Goal: Task Accomplishment & Management: Manage account settings

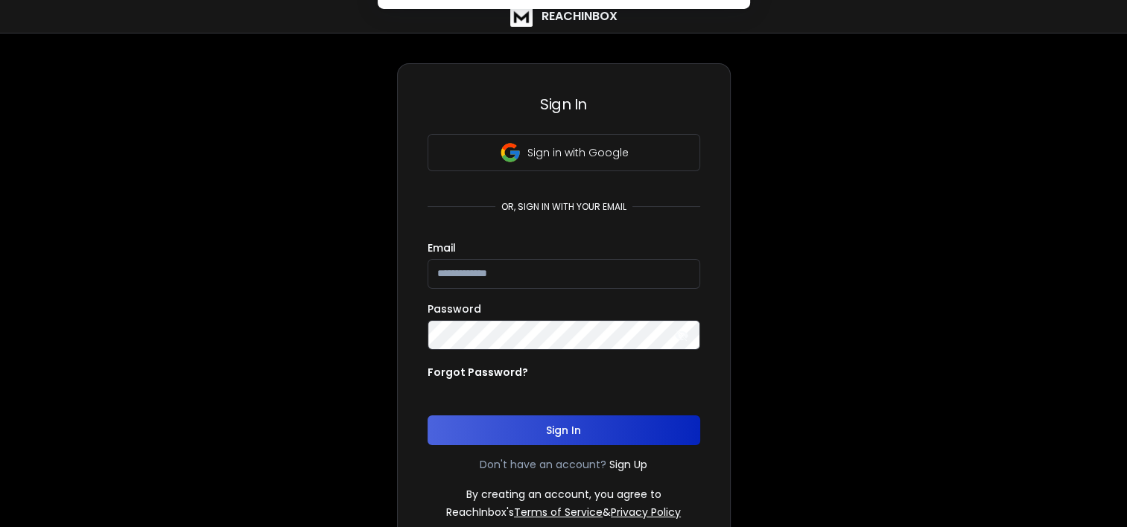
click at [499, 279] on input "email" at bounding box center [564, 274] width 273 height 30
paste input "**********"
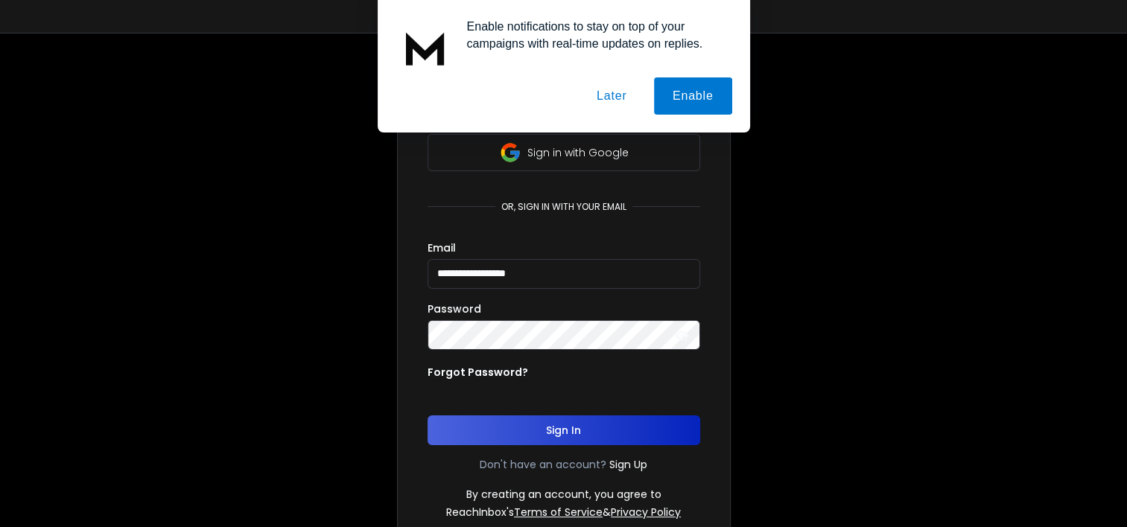
type input "**********"
click at [615, 101] on button "Later" at bounding box center [611, 95] width 67 height 37
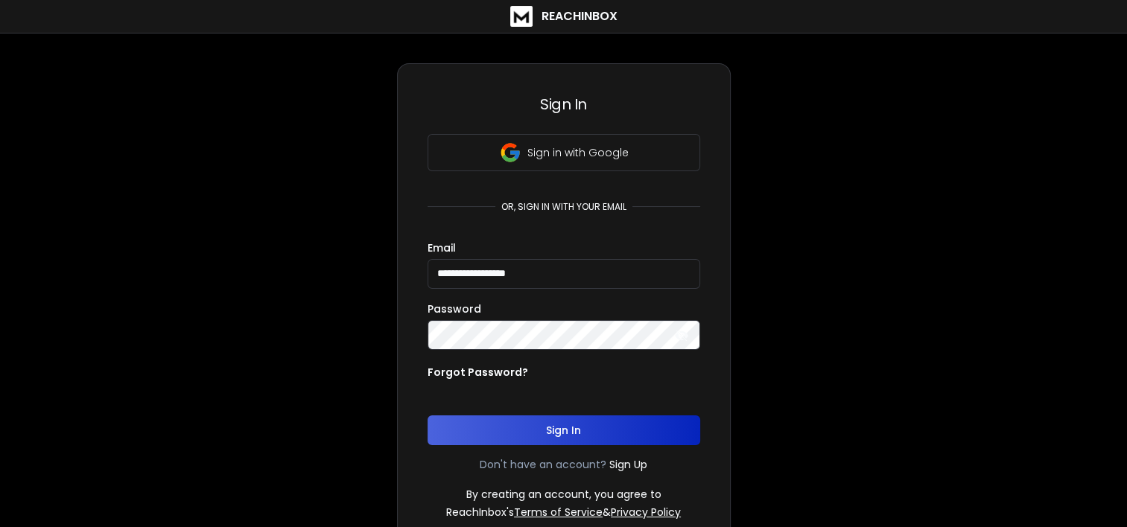
click at [492, 438] on button "Sign In" at bounding box center [564, 431] width 273 height 30
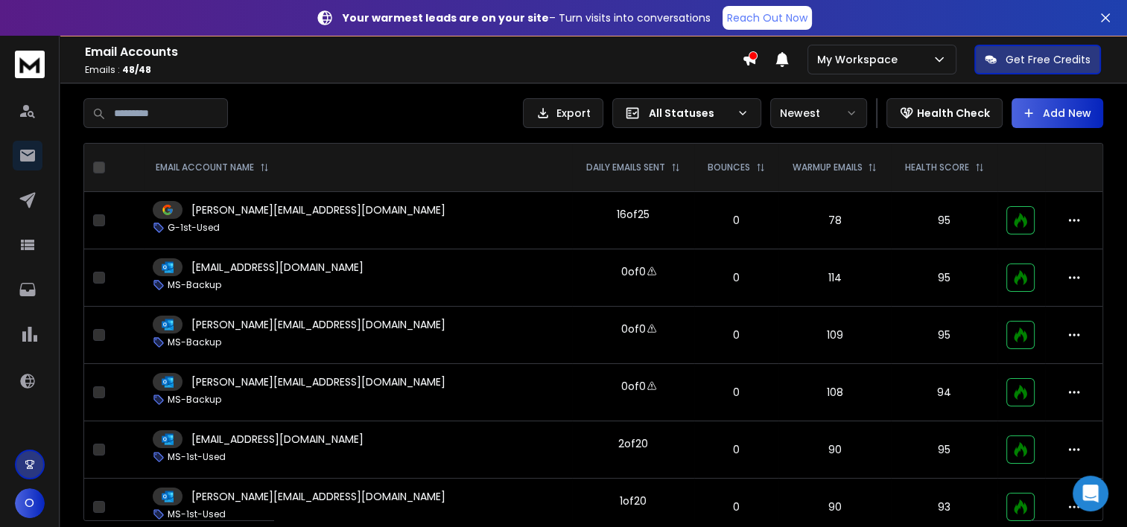
click at [1102, 14] on icon at bounding box center [1105, 17] width 13 height 13
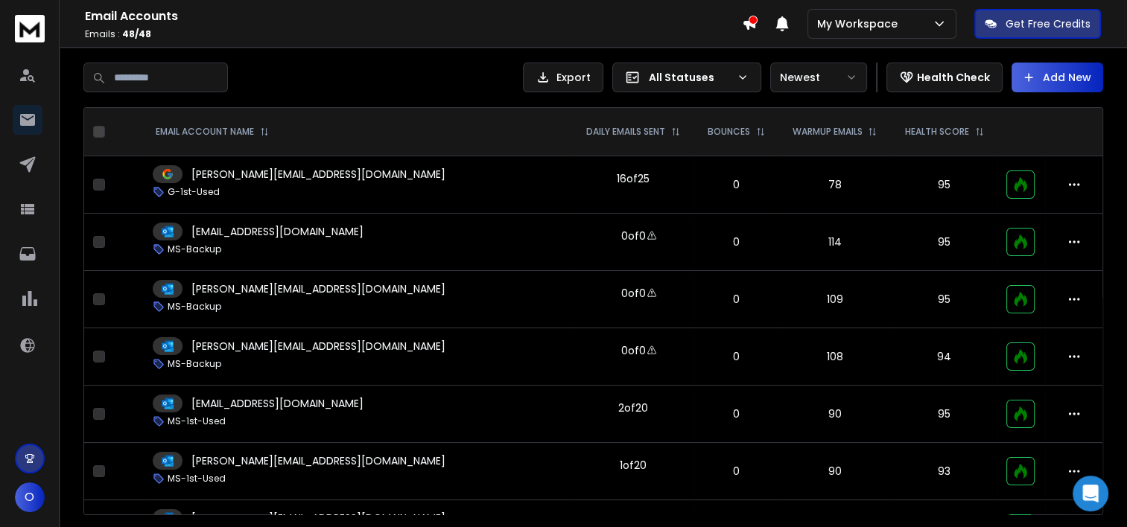
click at [407, 77] on div at bounding box center [298, 78] width 431 height 30
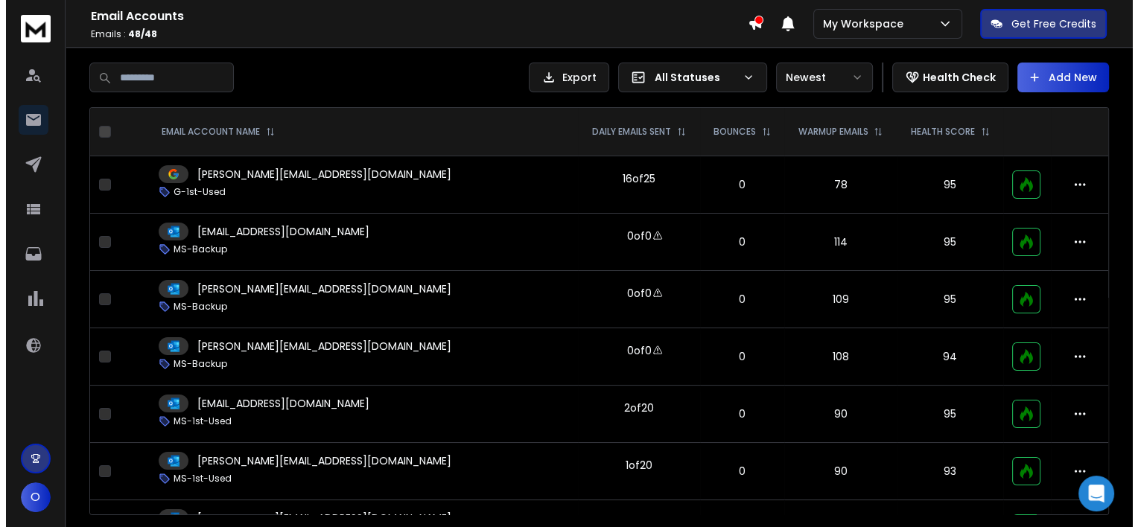
scroll to position [1292, 0]
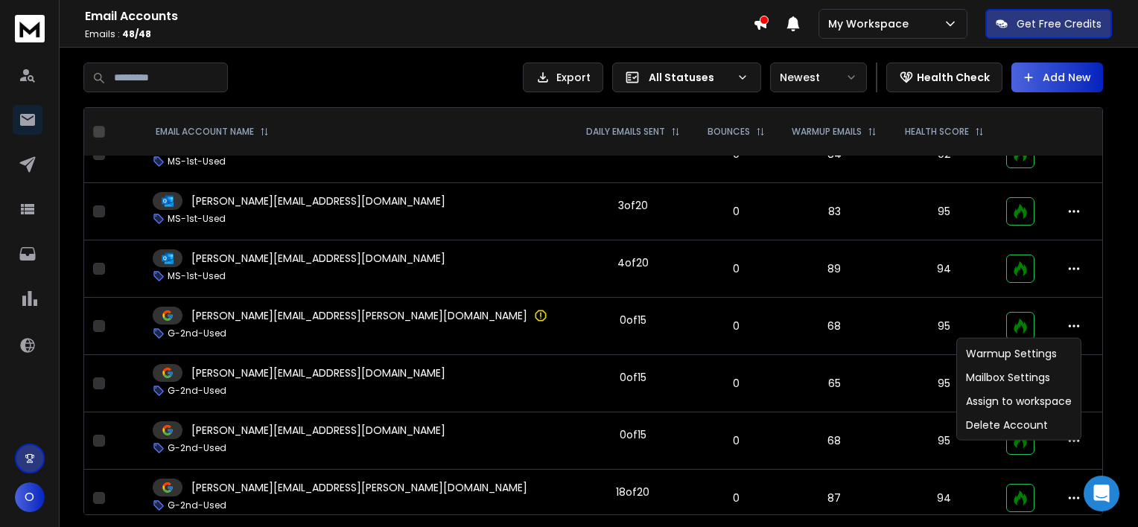
click at [1067, 320] on icon at bounding box center [1073, 326] width 13 height 13
click at [572, 328] on td "0 of 15" at bounding box center [633, 317] width 122 height 39
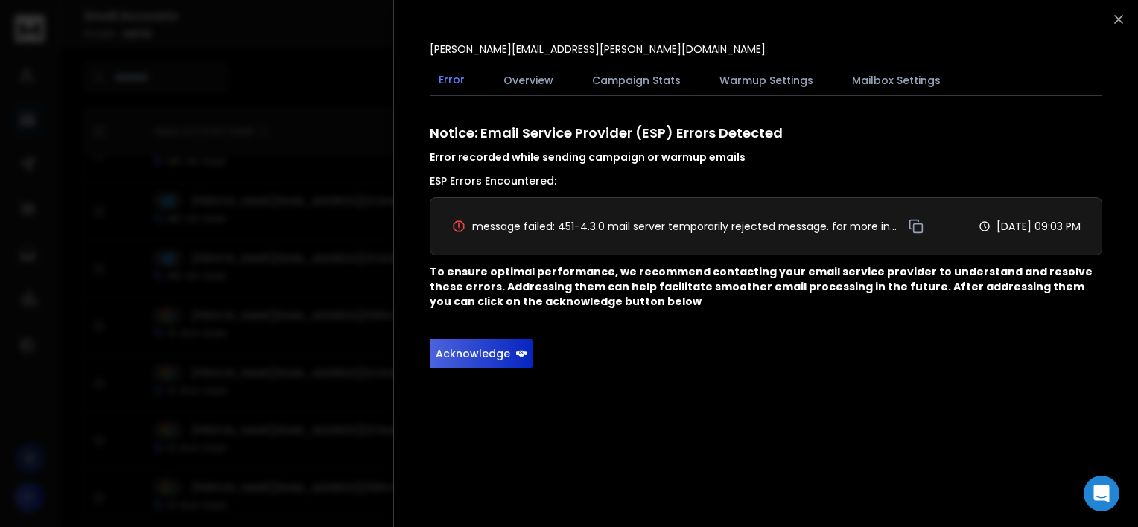
click at [492, 352] on button "Acknowledge" at bounding box center [481, 354] width 103 height 30
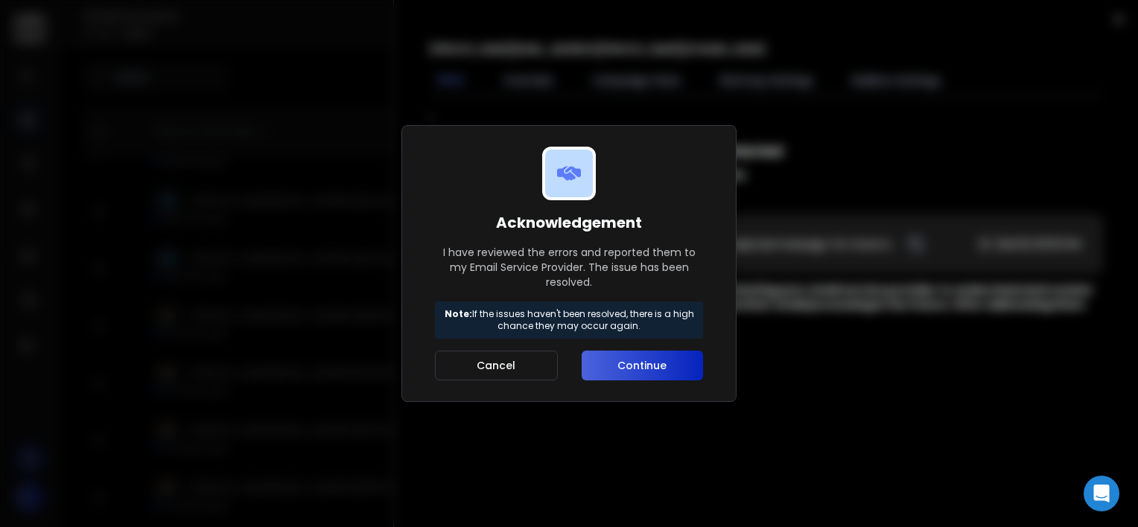
click at [635, 369] on button "Continue" at bounding box center [642, 366] width 121 height 30
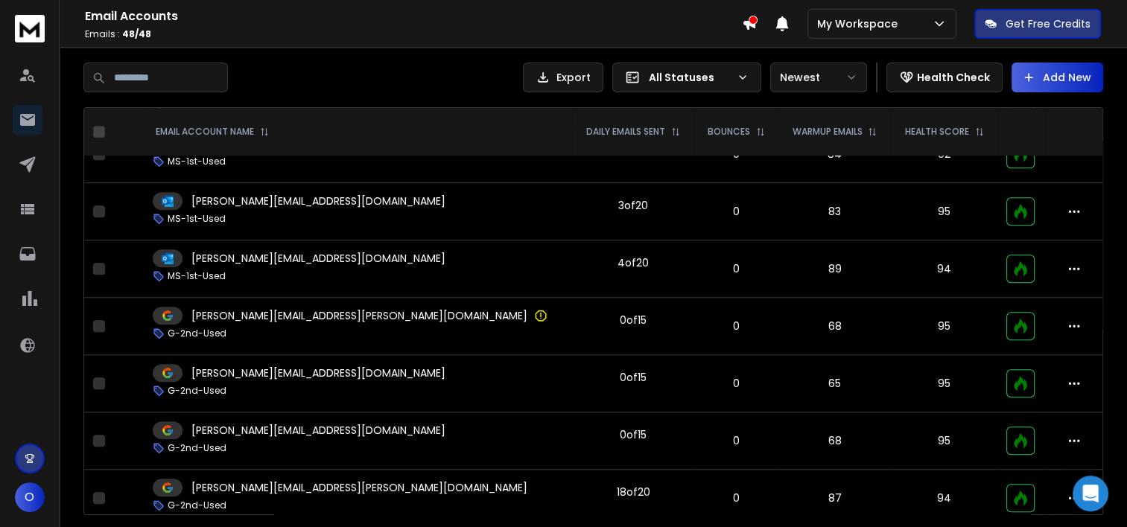
click at [399, 318] on div "omar.awad@teamrevoultx.com" at bounding box center [358, 316] width 410 height 18
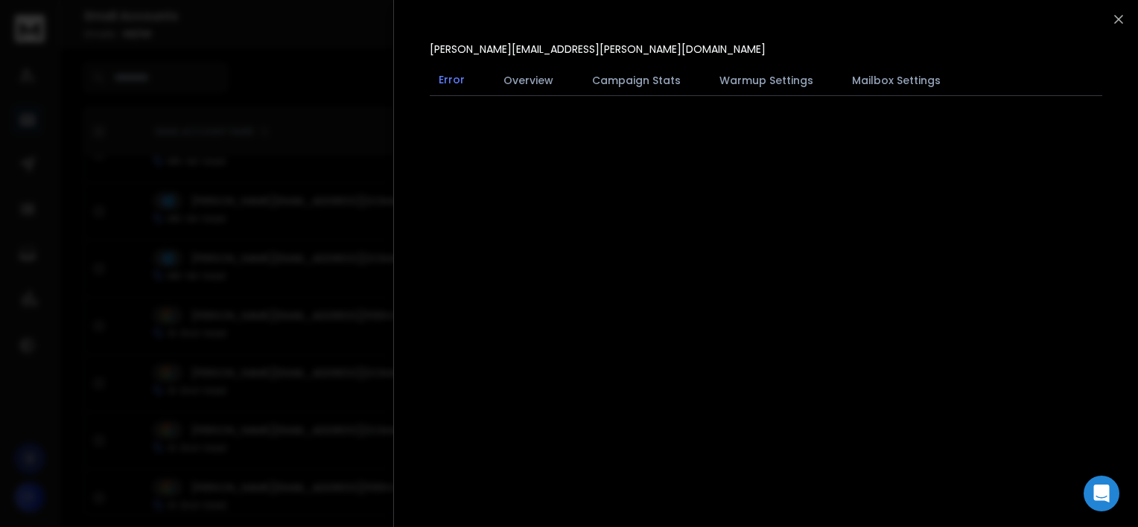
click at [539, 70] on button "Overview" at bounding box center [529, 80] width 68 height 33
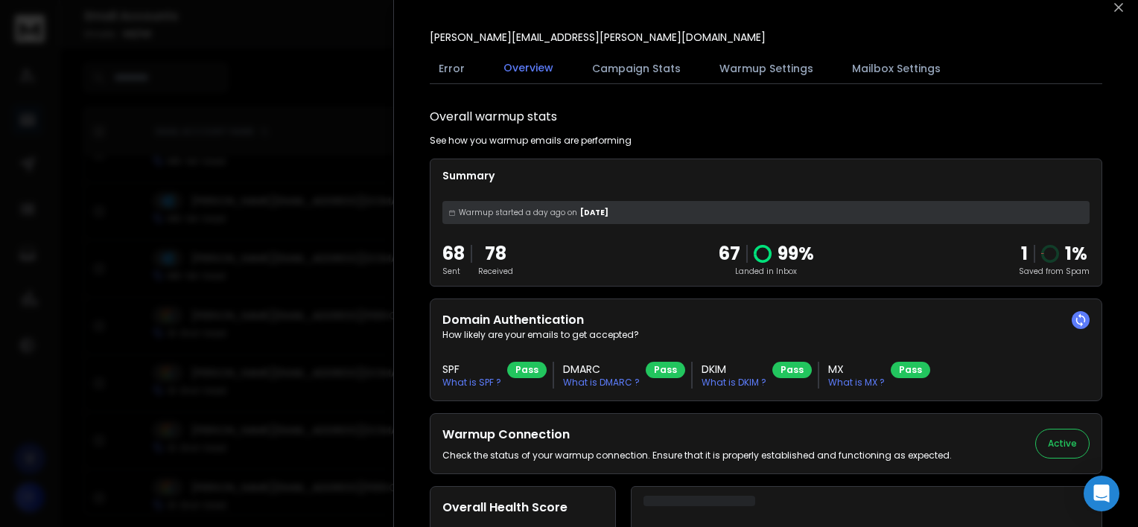
scroll to position [0, 0]
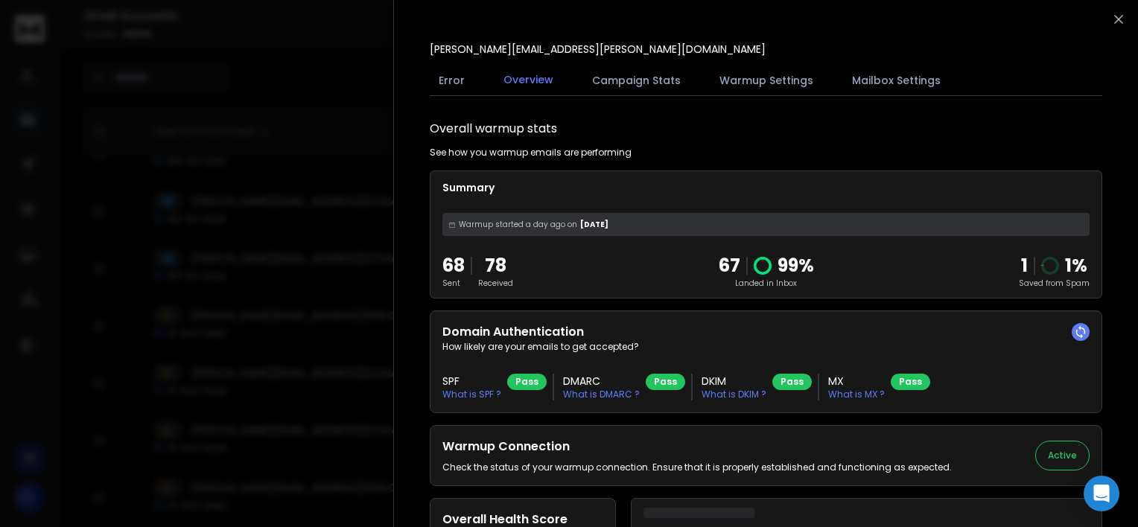
click at [749, 66] on button "Warmup Settings" at bounding box center [767, 80] width 112 height 33
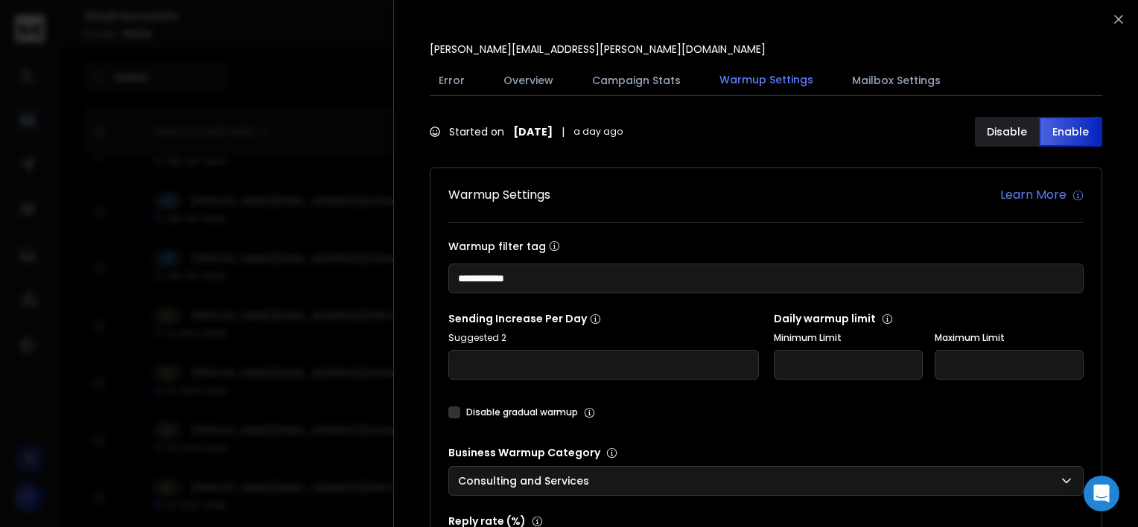
click at [626, 80] on button "Campaign Stats" at bounding box center [636, 80] width 107 height 33
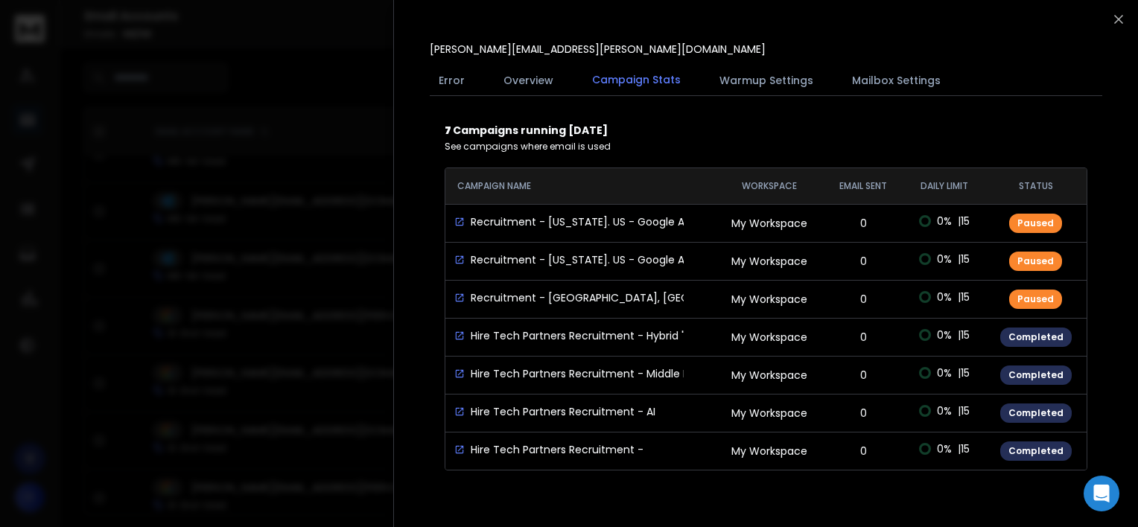
click at [910, 77] on button "Mailbox Settings" at bounding box center [896, 80] width 107 height 33
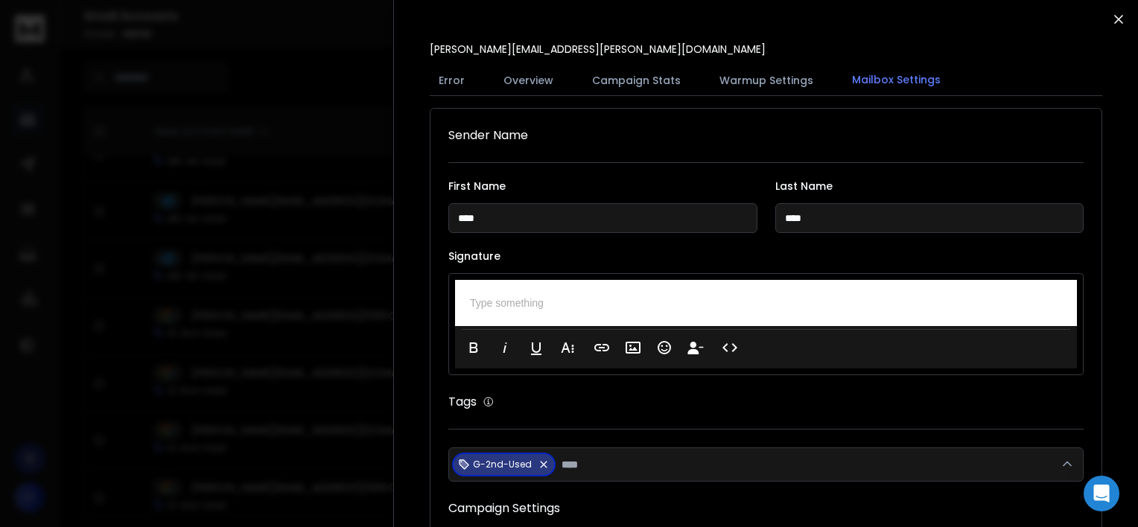
click at [1111, 23] on icon "button" at bounding box center [1118, 19] width 15 height 15
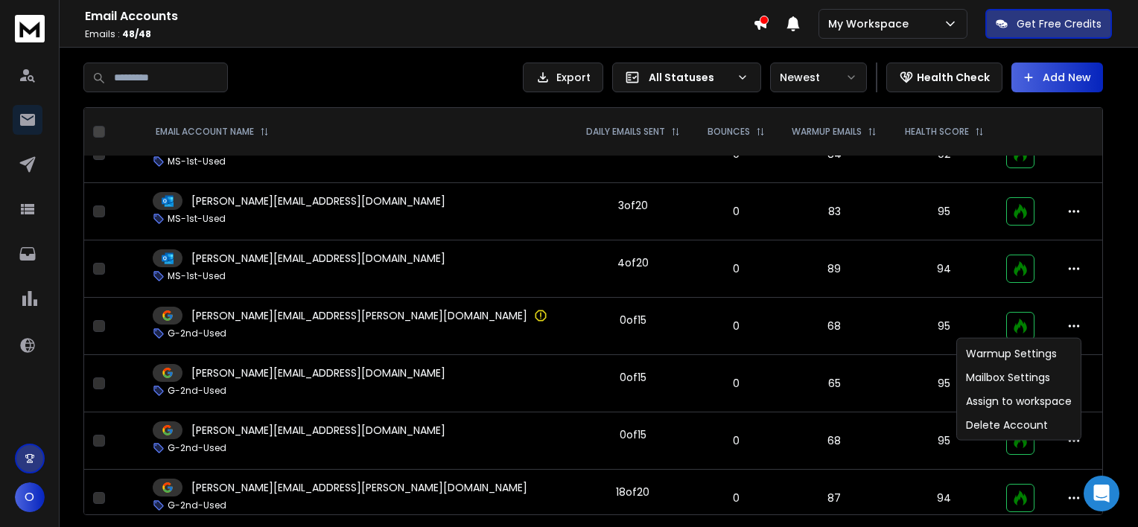
click at [1067, 322] on icon at bounding box center [1073, 326] width 13 height 13
click at [540, 313] on icon at bounding box center [540, 315] width 1 height 4
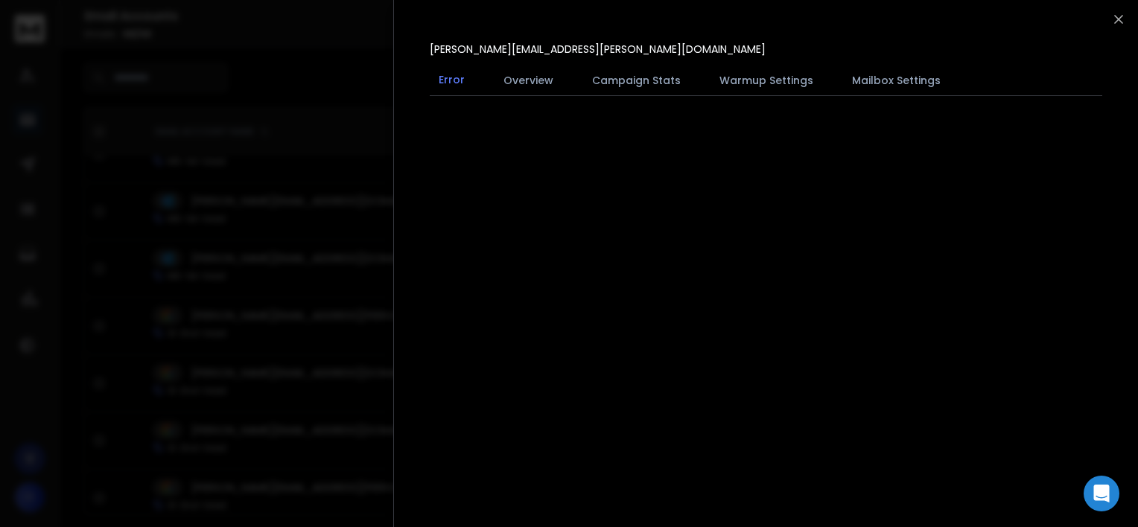
click at [517, 72] on button "Overview" at bounding box center [529, 80] width 68 height 33
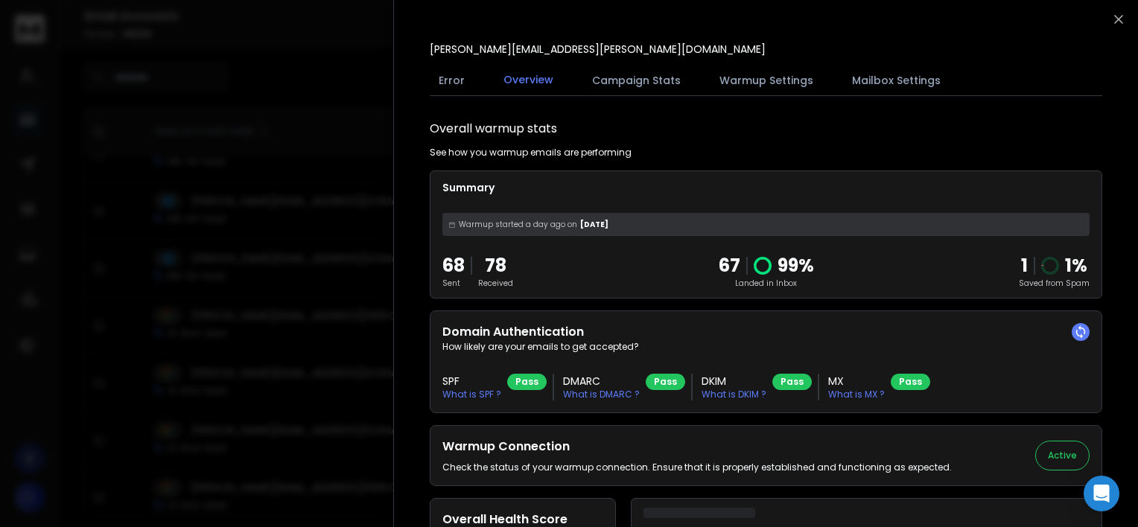
click at [623, 73] on button "Campaign Stats" at bounding box center [636, 80] width 107 height 33
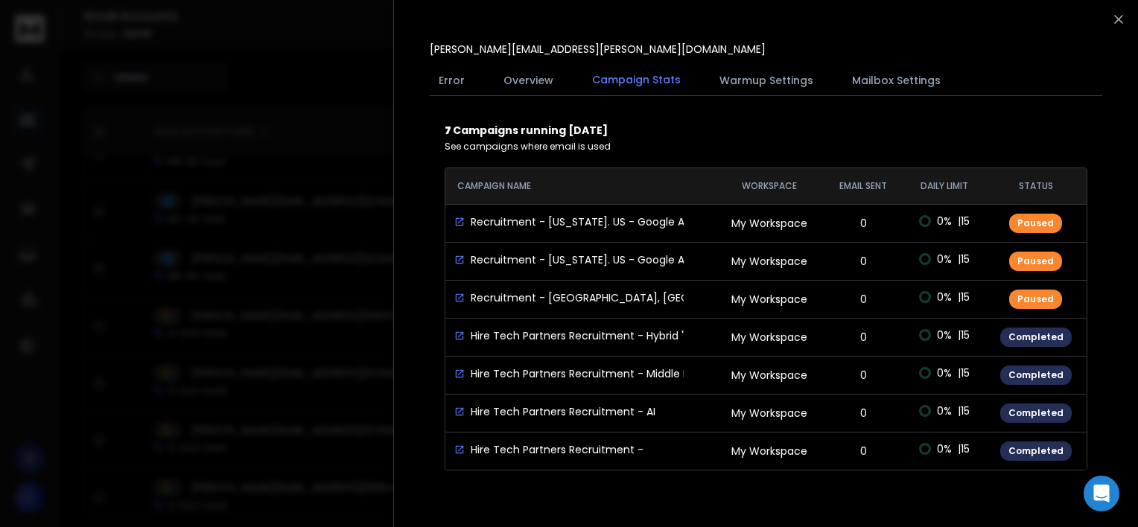
click at [737, 72] on button "Warmup Settings" at bounding box center [767, 80] width 112 height 33
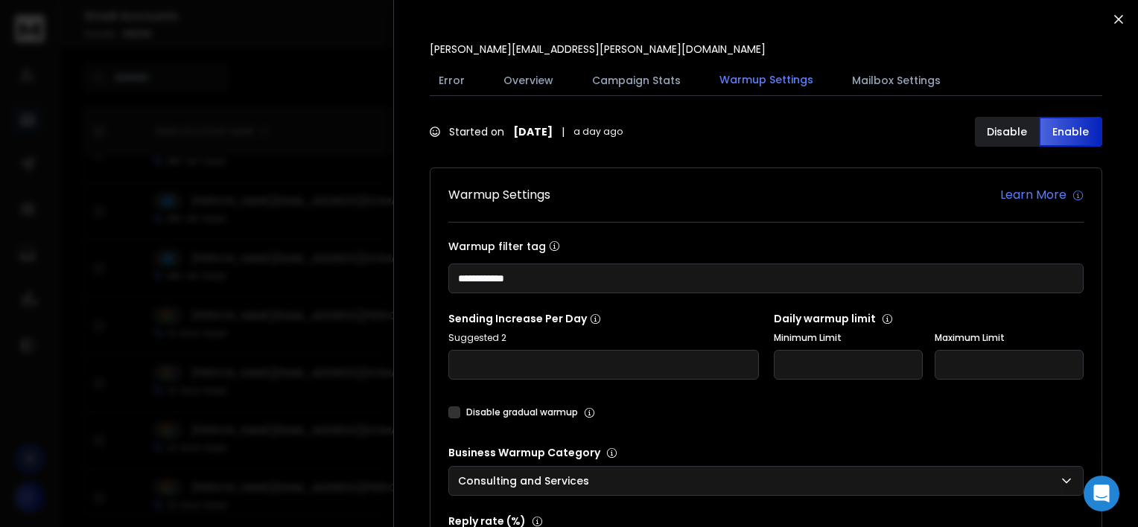
click at [1111, 22] on icon "button" at bounding box center [1118, 19] width 15 height 15
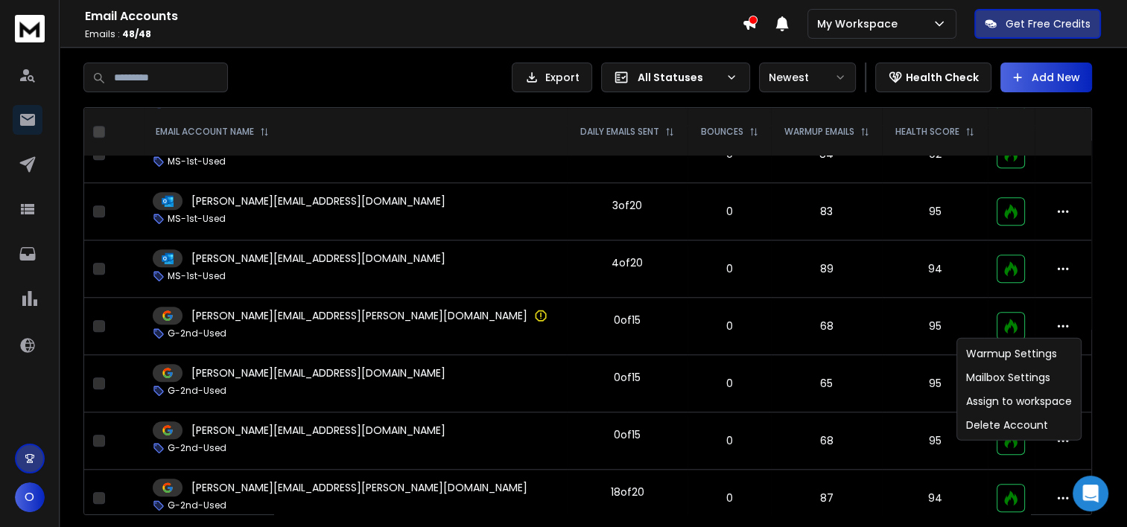
click at [1058, 325] on icon at bounding box center [1063, 326] width 11 height 2
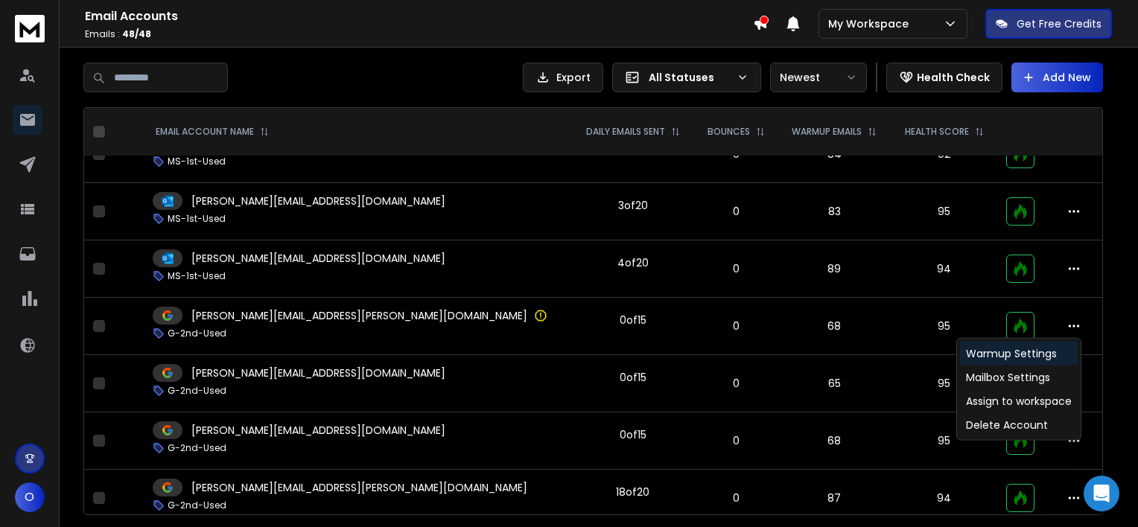
click at [1038, 358] on div "Warmup Settings" at bounding box center [1019, 354] width 118 height 24
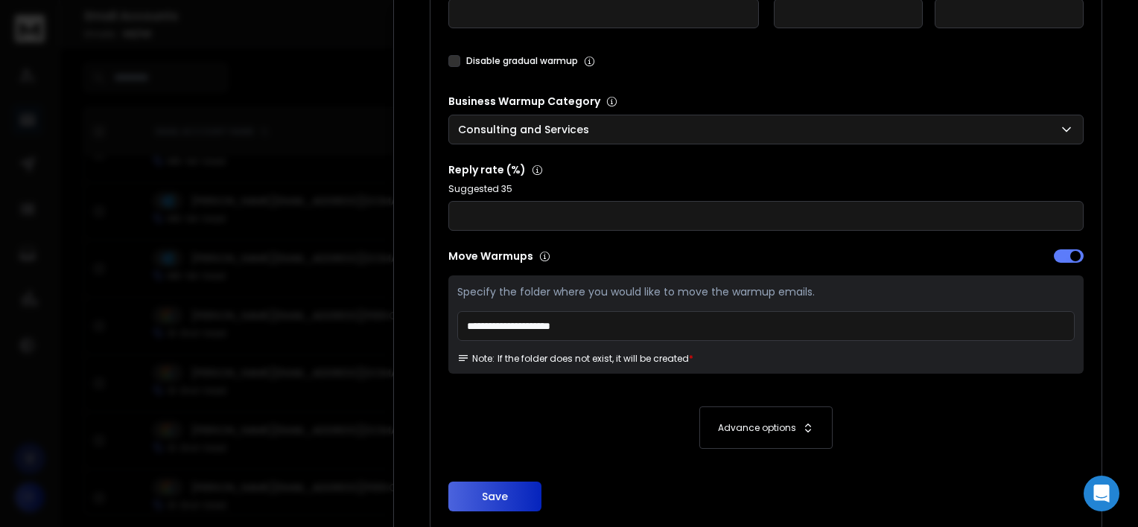
scroll to position [396, 0]
